Goal: Task Accomplishment & Management: Manage account settings

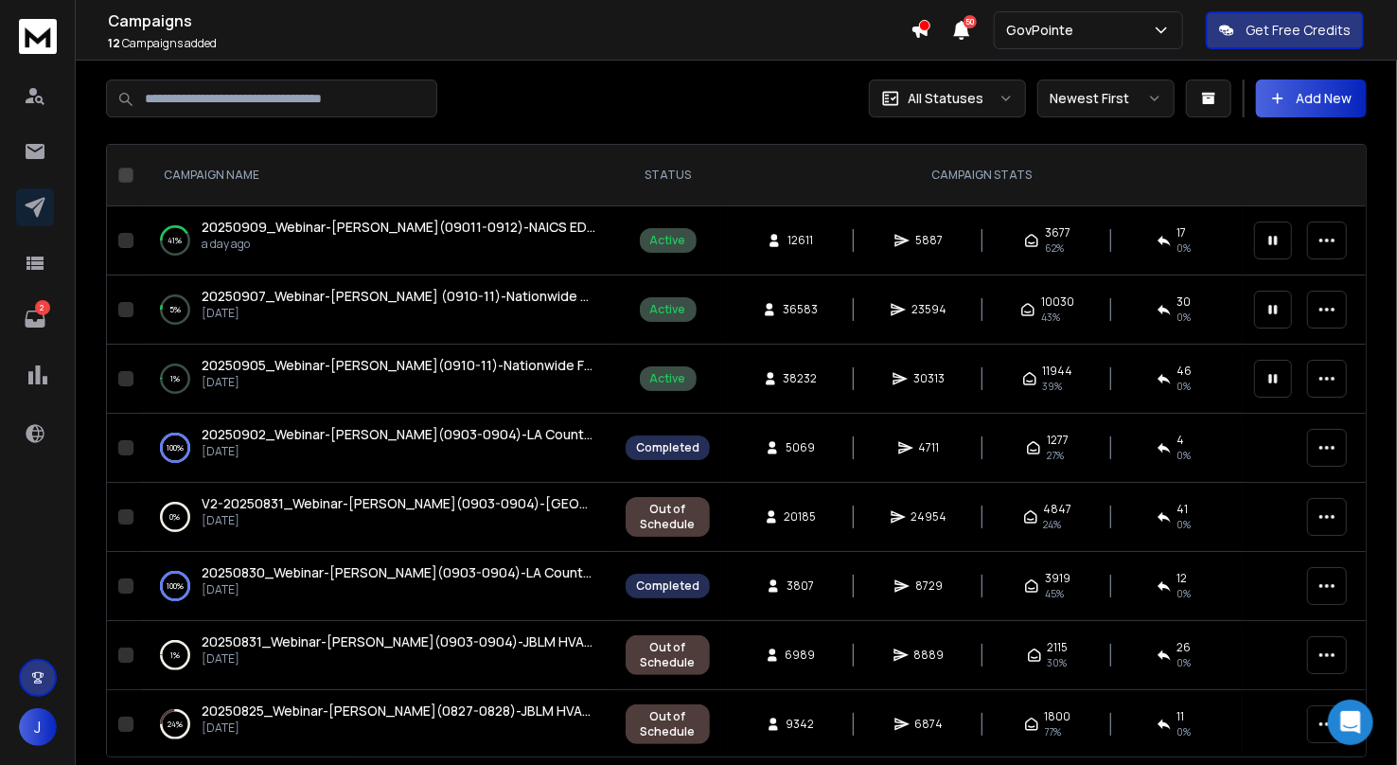
click at [568, 372] on span "20250905_Webinar-[PERSON_NAME](0910-11)-Nationwide Facility Support Contracts" at bounding box center [471, 365] width 539 height 18
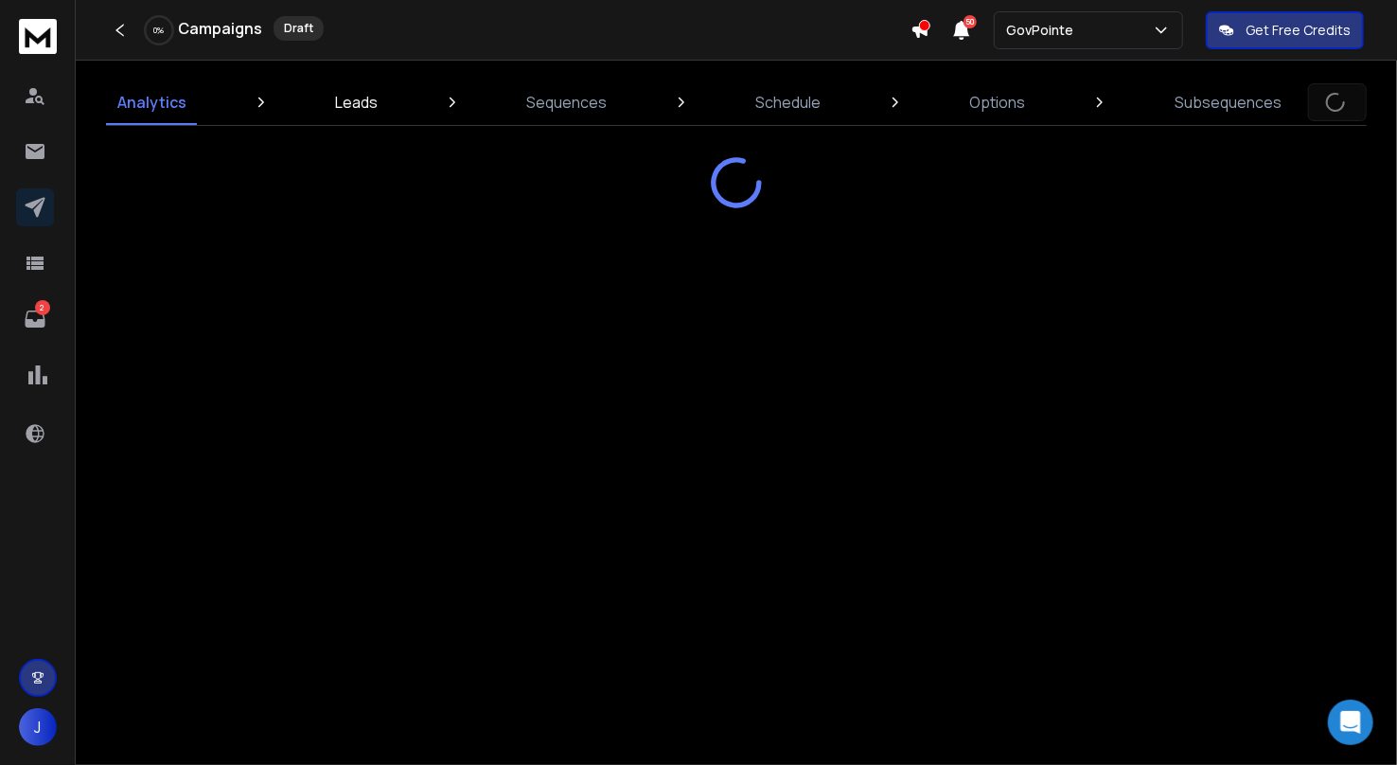
click at [375, 101] on p "Leads" at bounding box center [356, 102] width 43 height 23
